Goal: Task Accomplishment & Management: Manage account settings

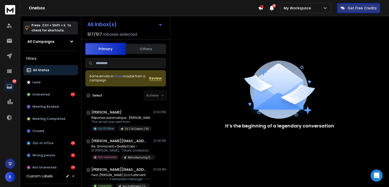
click at [316, 9] on div "My Workspace" at bounding box center [306, 8] width 44 height 5
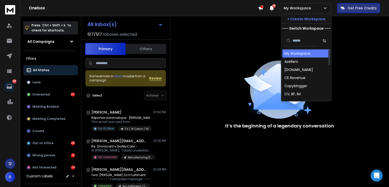
click at [311, 53] on div "My Workspace" at bounding box center [306, 53] width 48 height 8
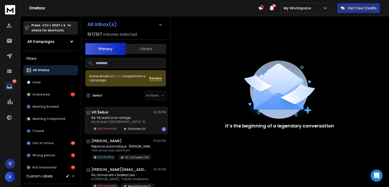
click at [124, 121] on p "No, thanks! [GEOGRAPHIC_DATA]. 8." at bounding box center [119, 122] width 57 height 4
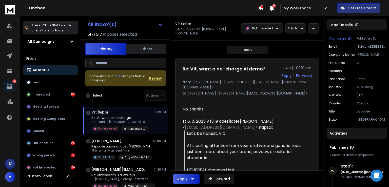
click at [313, 26] on icon "button" at bounding box center [313, 28] width 5 height 5
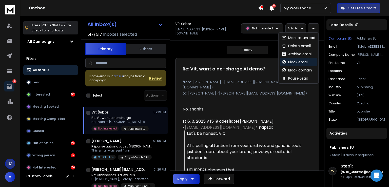
click at [299, 63] on div "Block email" at bounding box center [295, 62] width 27 height 5
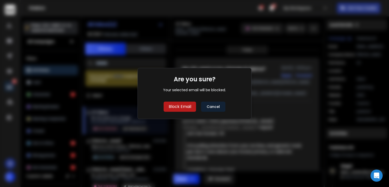
click at [177, 106] on button "Block Email" at bounding box center [180, 107] width 32 height 10
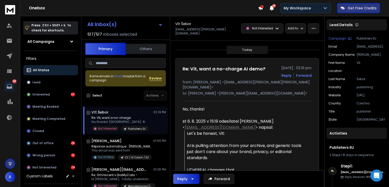
click at [320, 7] on div "My Workspace" at bounding box center [306, 8] width 44 height 5
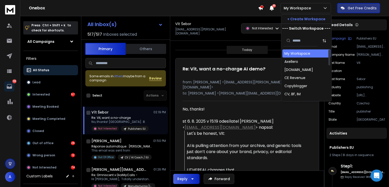
click at [311, 51] on div "My Workspace" at bounding box center [306, 53] width 48 height 8
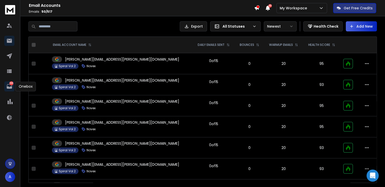
click at [10, 87] on icon at bounding box center [9, 86] width 5 height 5
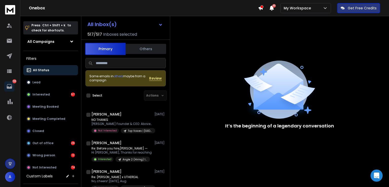
scroll to position [457, 0]
